Goal: Navigation & Orientation: Find specific page/section

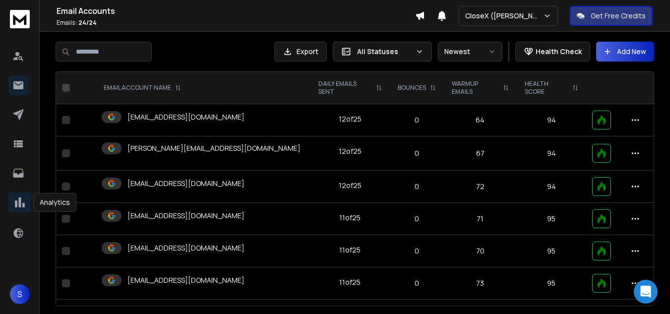
click at [25, 199] on icon at bounding box center [19, 202] width 15 height 15
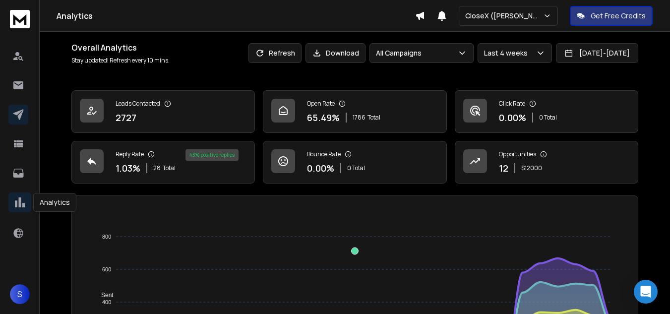
click at [24, 119] on link at bounding box center [18, 115] width 20 height 20
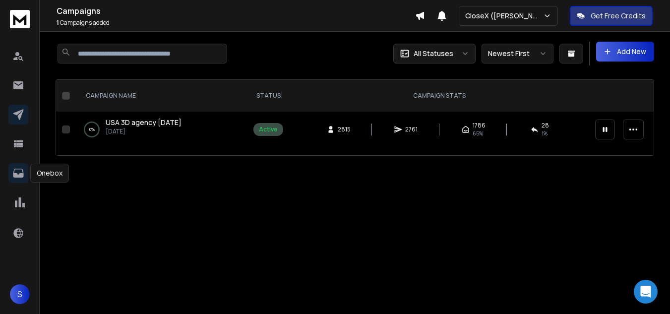
click at [23, 172] on icon at bounding box center [18, 173] width 12 height 12
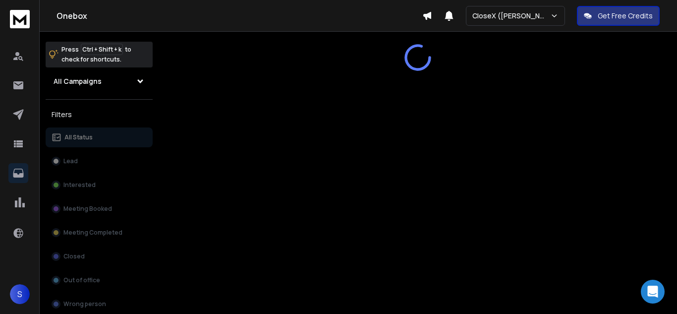
click at [101, 184] on div "All Status Lead Interested Meeting Booked Meeting Completed Closed Out of offic…" at bounding box center [99, 232] width 107 height 210
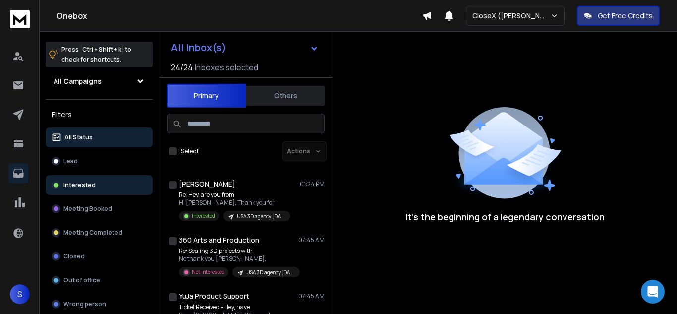
click at [101, 181] on button "Interested" at bounding box center [99, 185] width 107 height 20
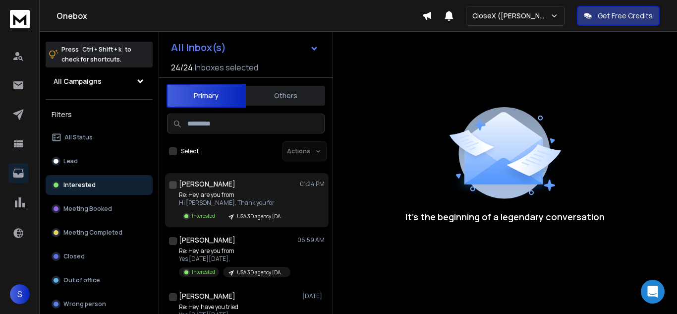
click at [213, 197] on p "Re: Hey, are you from" at bounding box center [235, 195] width 112 height 8
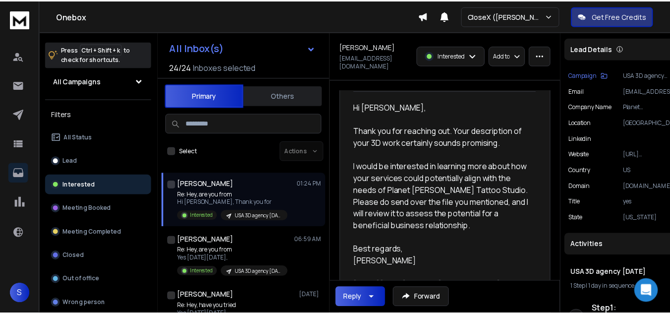
scroll to position [149, 0]
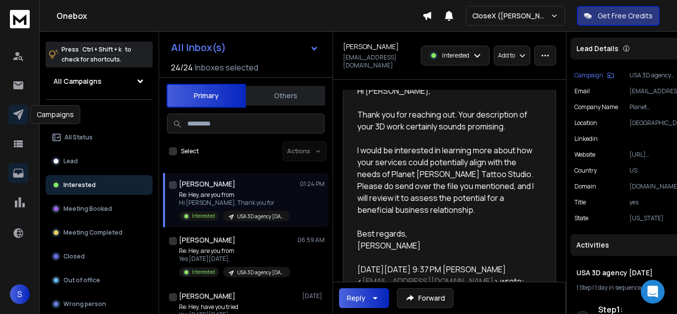
click at [15, 117] on icon at bounding box center [18, 115] width 12 height 12
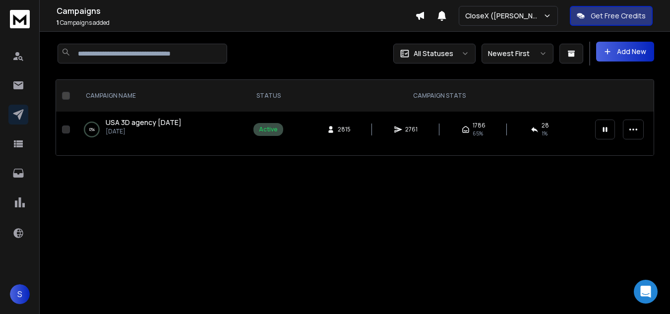
click at [147, 127] on p "[DATE]" at bounding box center [144, 131] width 76 height 8
